Goal: Navigation & Orientation: Find specific page/section

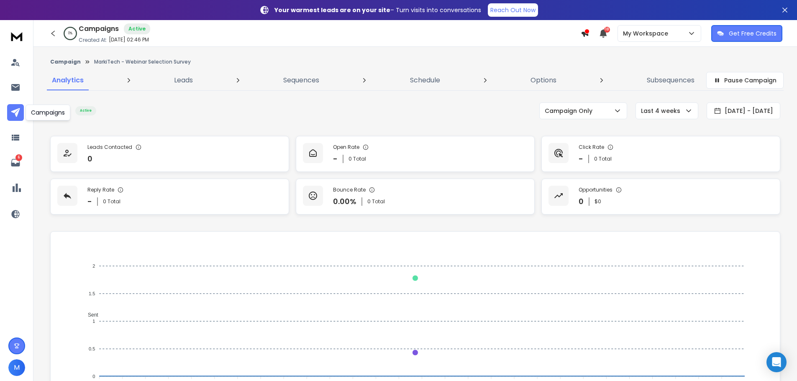
click at [23, 109] on link at bounding box center [15, 112] width 17 height 17
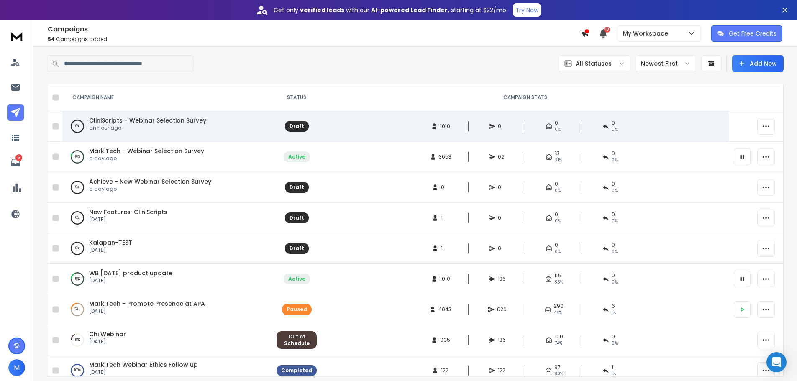
click at [197, 125] on p "an hour ago" at bounding box center [147, 128] width 117 height 7
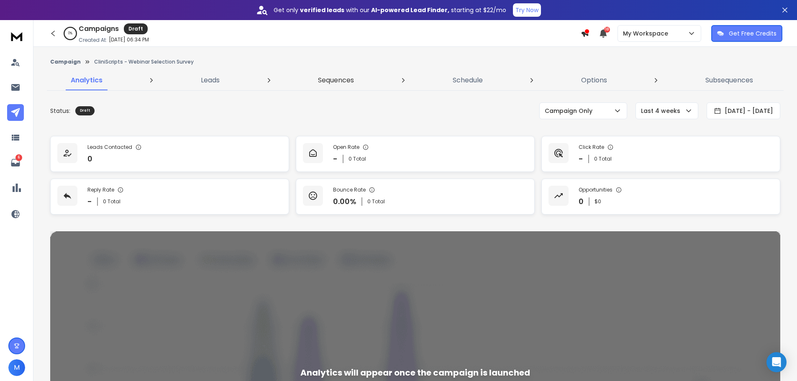
click at [353, 77] on p "Sequences" at bounding box center [336, 80] width 36 height 10
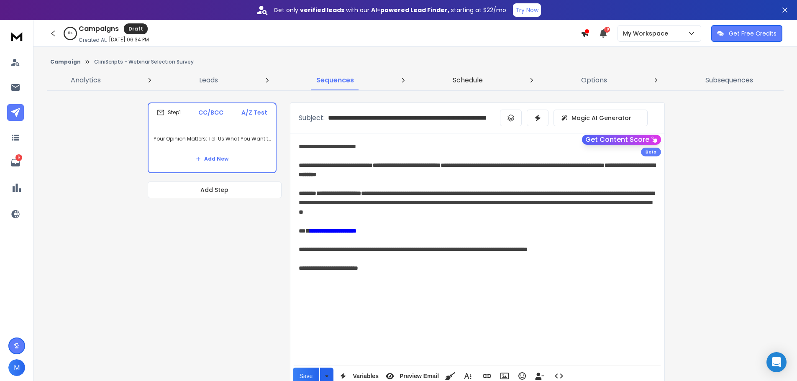
click at [460, 77] on p "Schedule" at bounding box center [468, 80] width 30 height 10
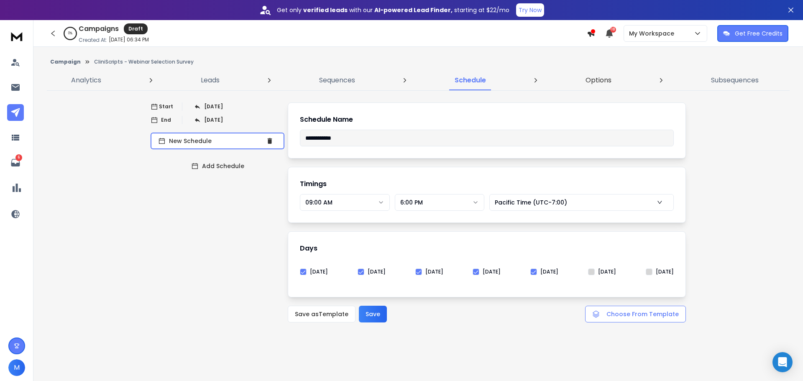
click at [596, 77] on p "Options" at bounding box center [599, 80] width 26 height 10
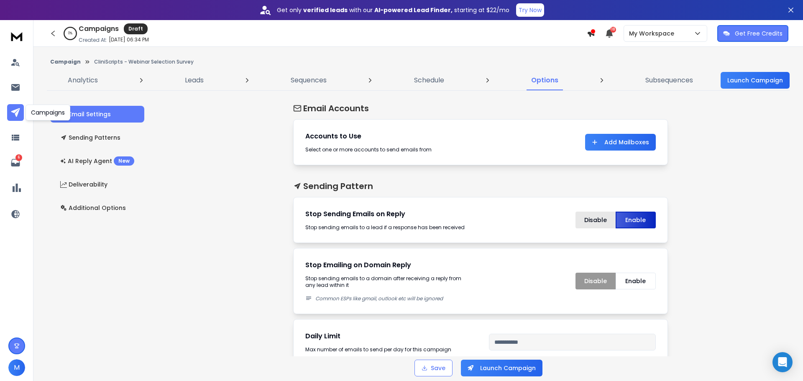
click at [18, 110] on icon at bounding box center [15, 112] width 9 height 9
